Goal: Navigation & Orientation: Find specific page/section

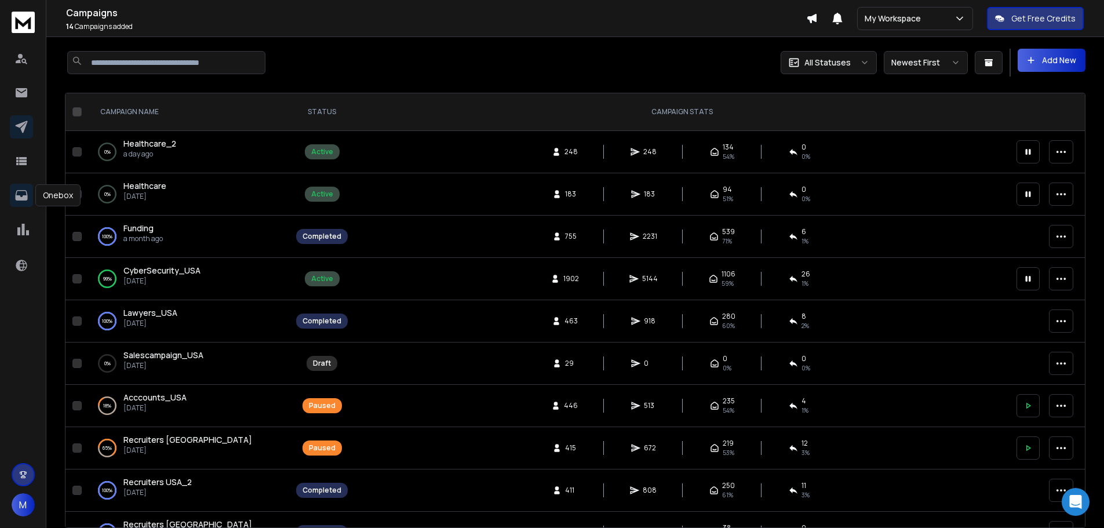
click at [14, 204] on link at bounding box center [21, 195] width 23 height 23
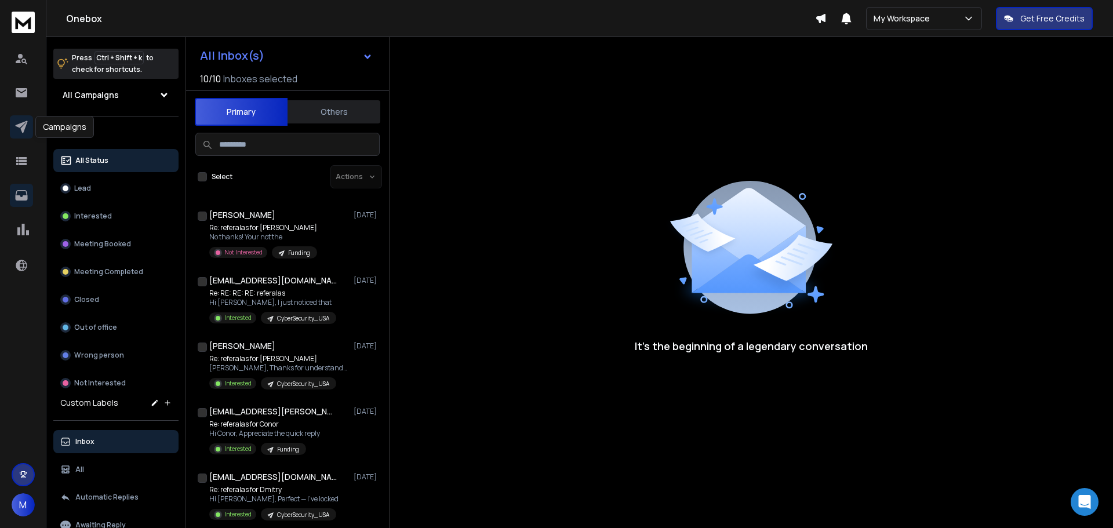
click at [23, 120] on icon at bounding box center [21, 127] width 14 height 14
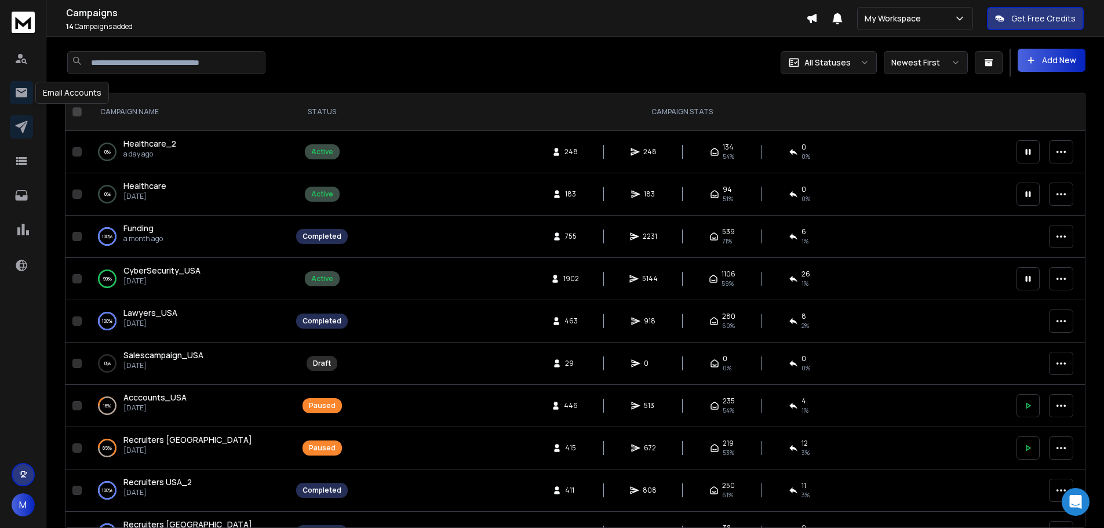
click at [24, 88] on icon at bounding box center [22, 92] width 12 height 9
